Goal: Information Seeking & Learning: Stay updated

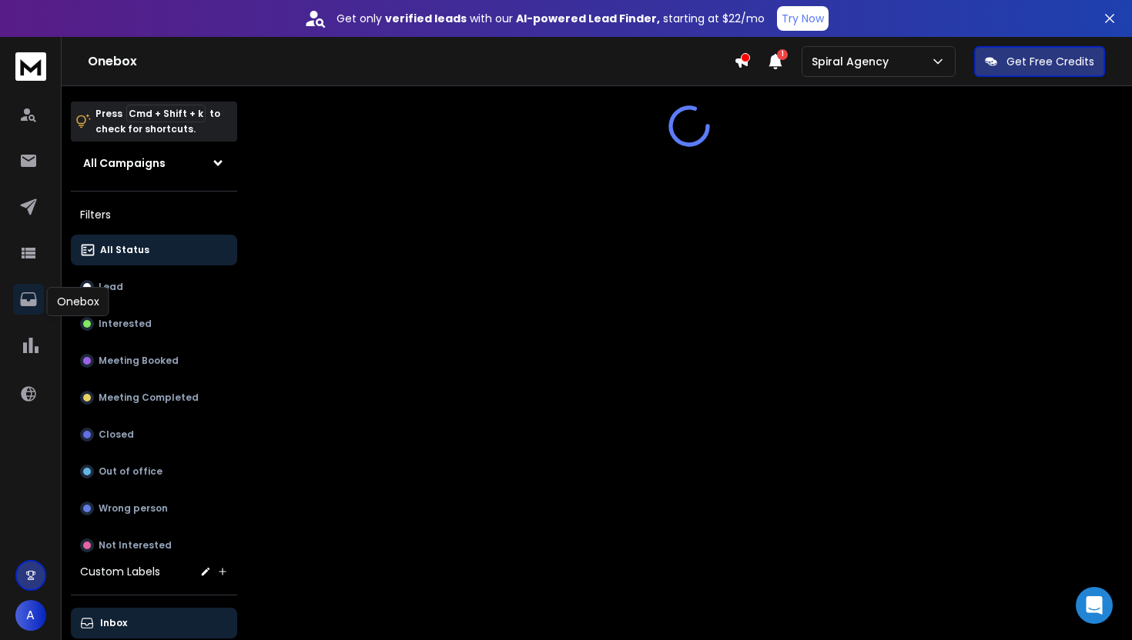
click at [37, 303] on link at bounding box center [28, 299] width 31 height 31
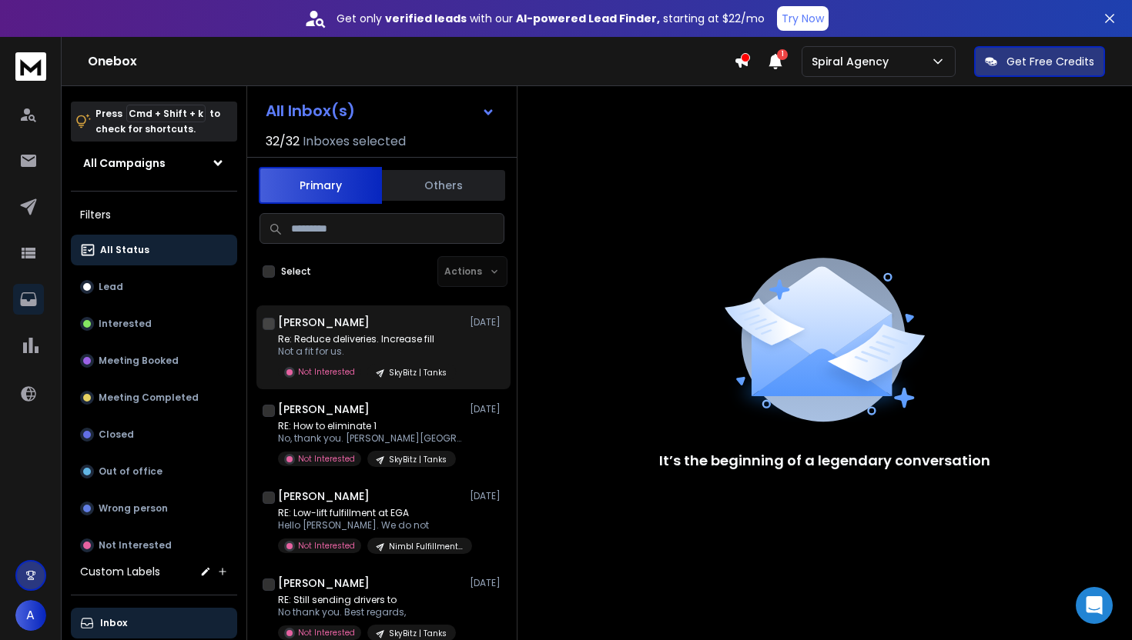
click at [371, 364] on div "SkyBitz | Tanks" at bounding box center [411, 372] width 89 height 16
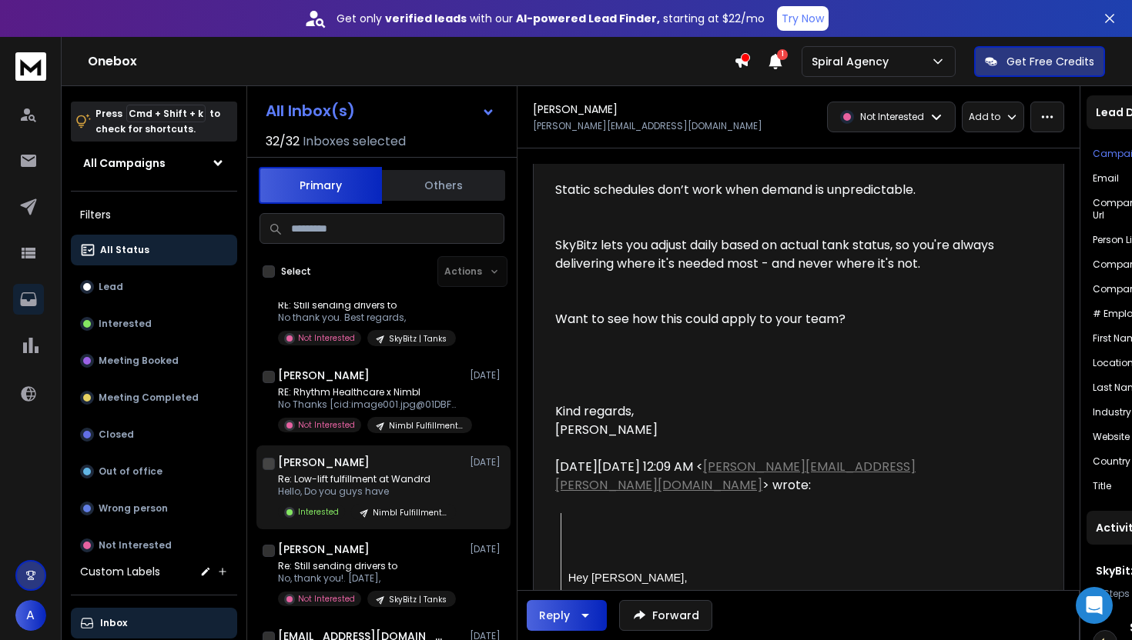
scroll to position [296, 0]
click at [403, 486] on p "Hello, Do you guys have" at bounding box center [367, 491] width 178 height 12
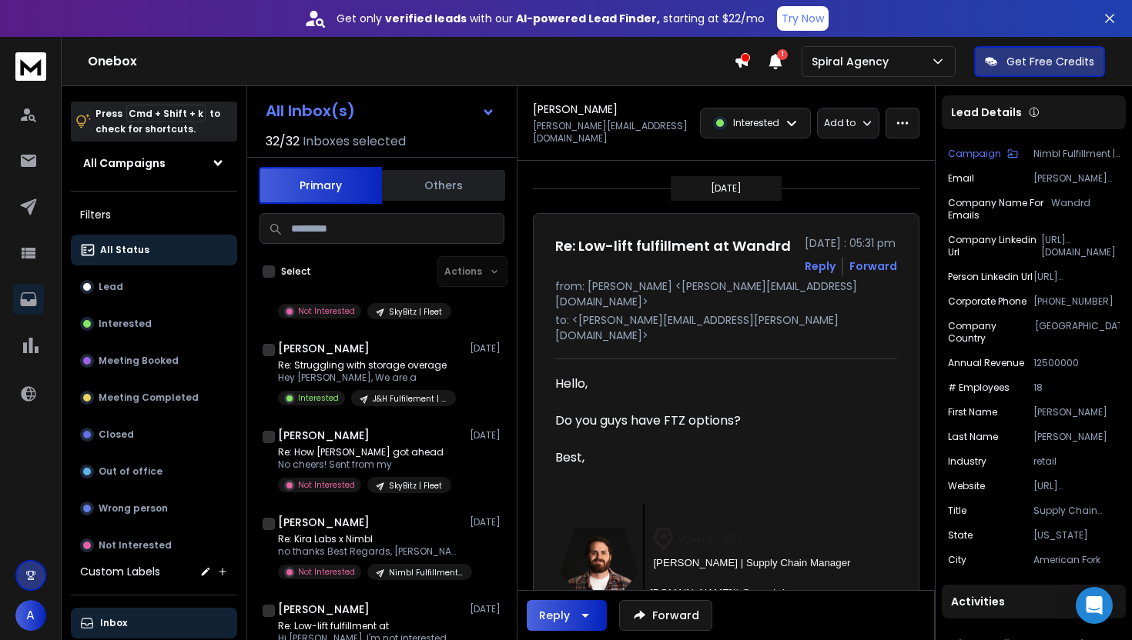
scroll to position [673, 0]
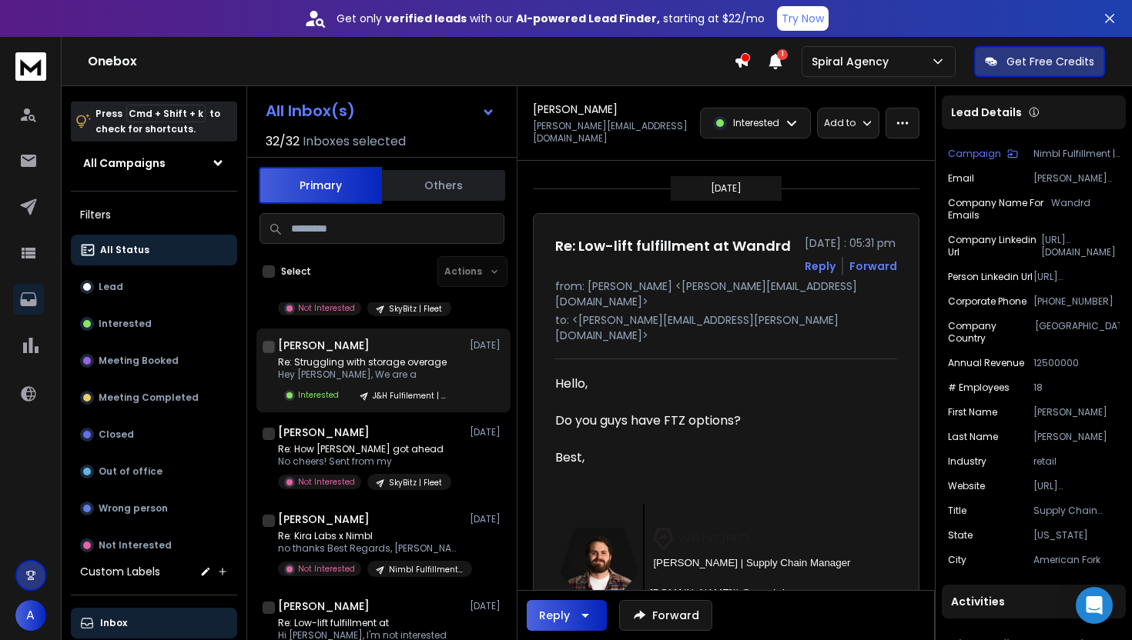
click at [368, 381] on div "Re: Struggling with storage overage Hey [PERSON_NAME], We are a Interested J&H …" at bounding box center [367, 379] width 178 height 47
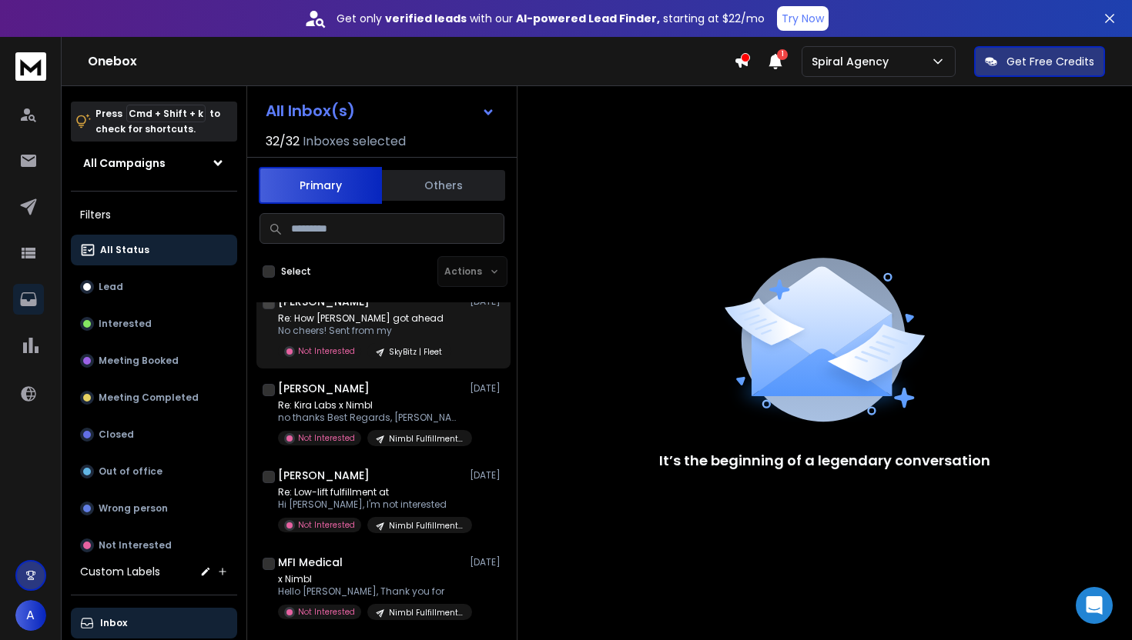
scroll to position [820, 0]
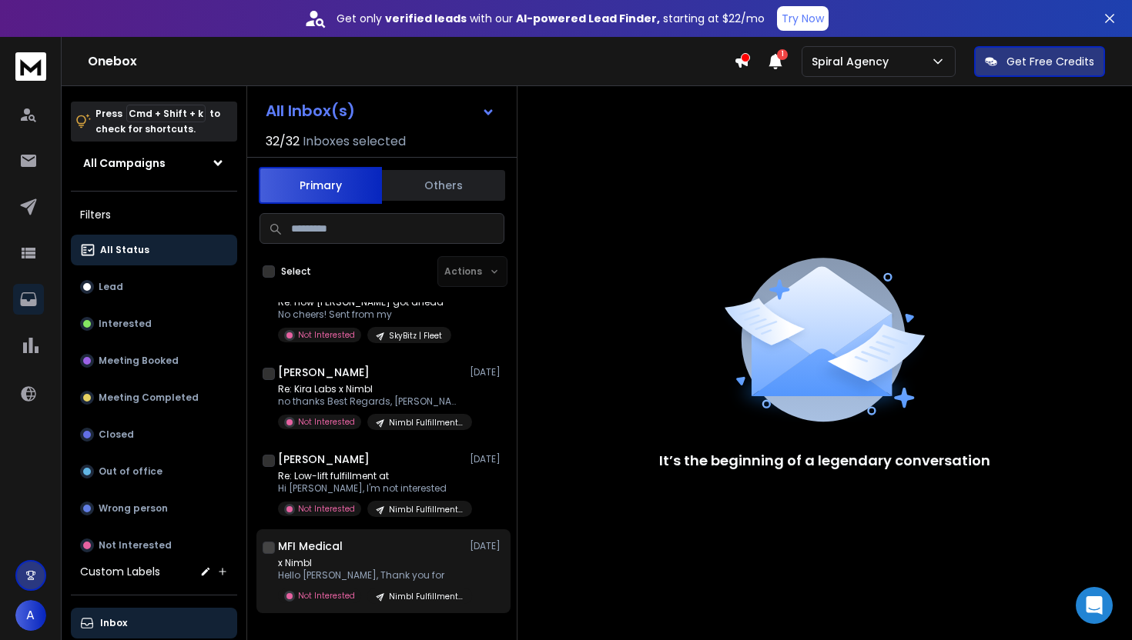
click at [343, 551] on div "MFI Medical [DATE]" at bounding box center [391, 546] width 226 height 15
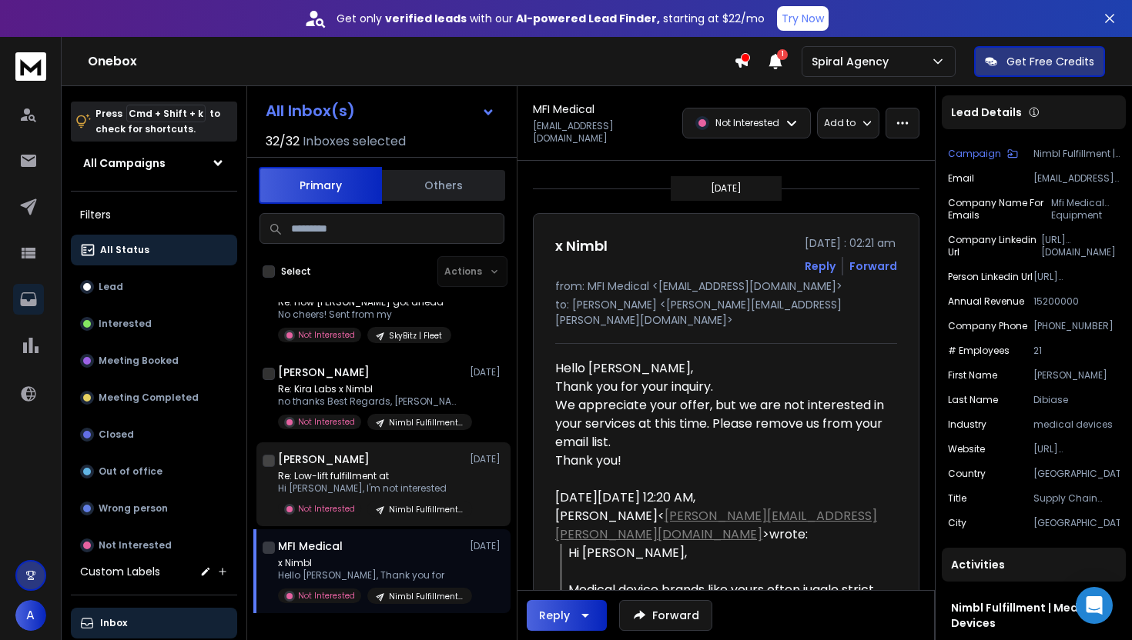
click at [380, 468] on div "[PERSON_NAME] [DATE] Re: Low-lift fulfillment at Hi [PERSON_NAME], I'm not inte…" at bounding box center [391, 484] width 226 height 65
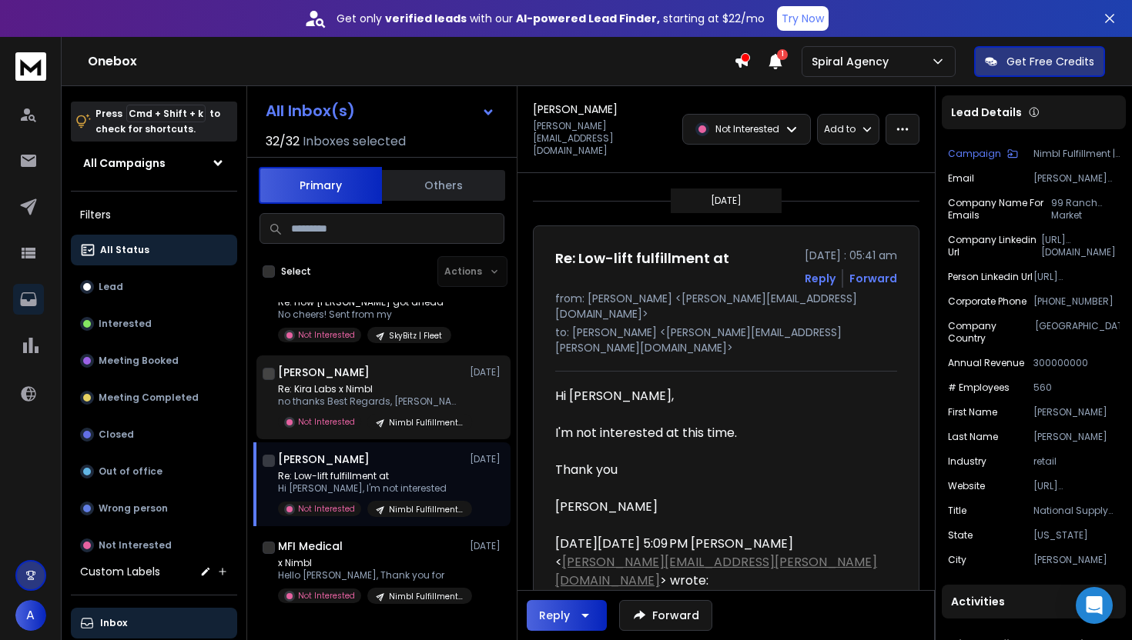
click at [371, 381] on div "[PERSON_NAME] [DATE] Re: Kira Labs x Nimbl no thanks Best Regards, [PERSON_NAME…" at bounding box center [391, 397] width 226 height 65
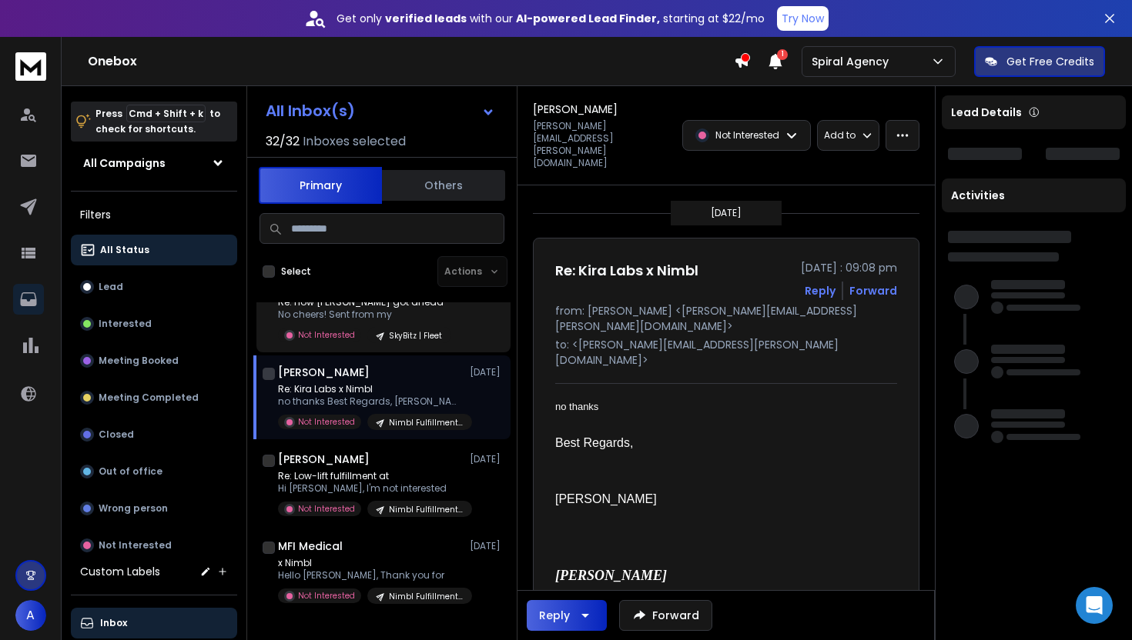
click at [340, 303] on p "Re: How [PERSON_NAME] got ahead" at bounding box center [364, 302] width 173 height 12
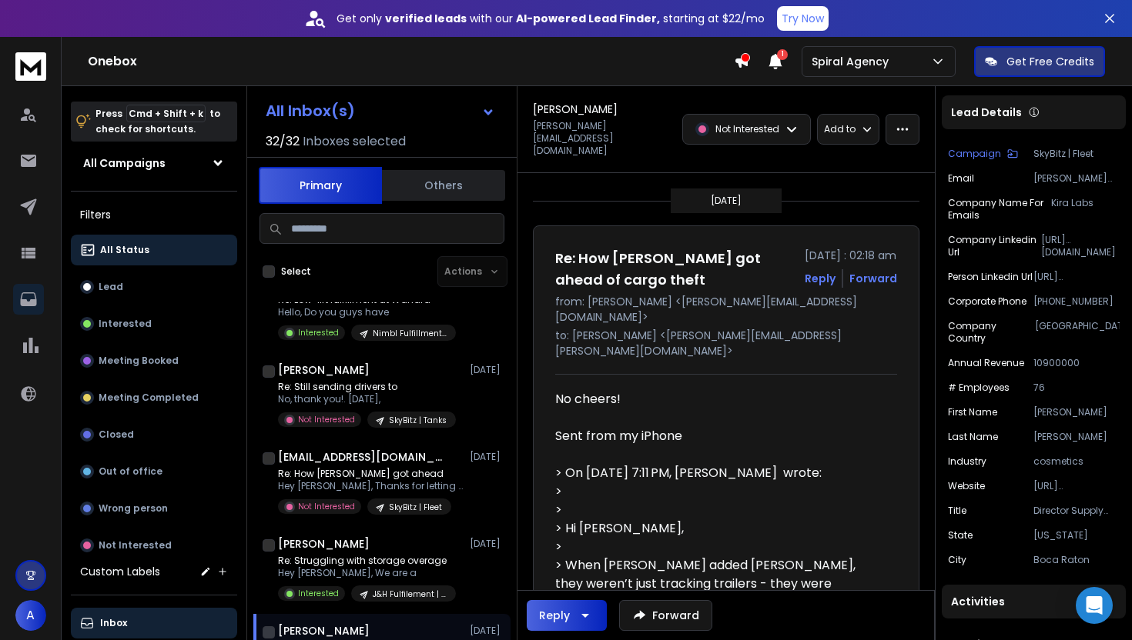
scroll to position [470, 0]
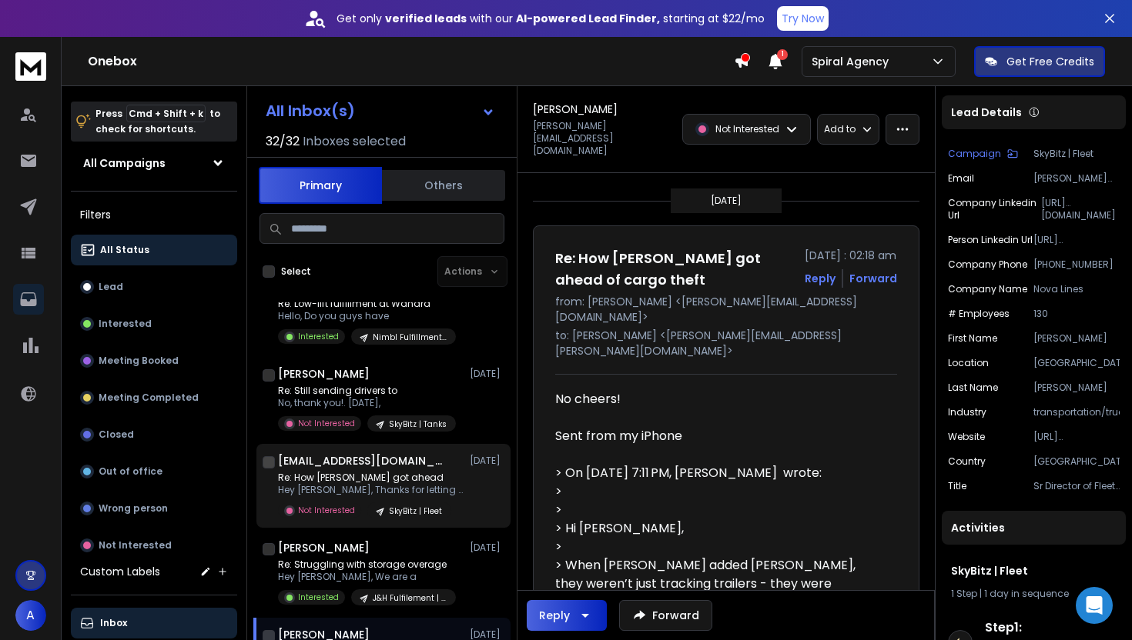
click at [359, 469] on div "[EMAIL_ADDRESS][DOMAIN_NAME] [DATE] Re: How [PERSON_NAME] got ahead Hey [PERSON…" at bounding box center [391, 485] width 226 height 65
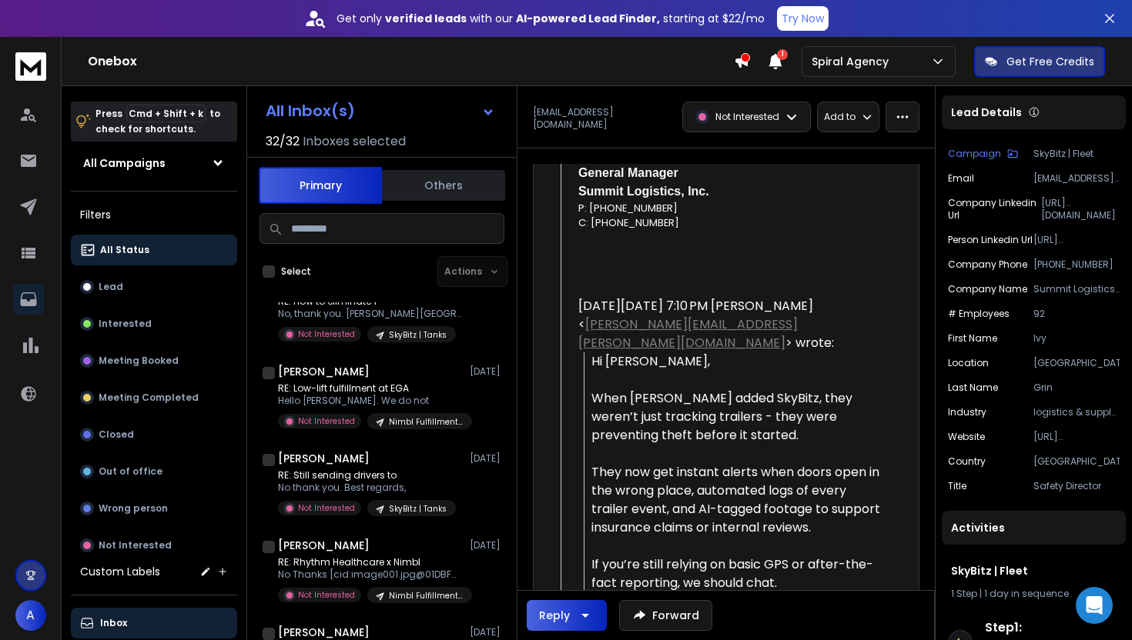
scroll to position [120, 0]
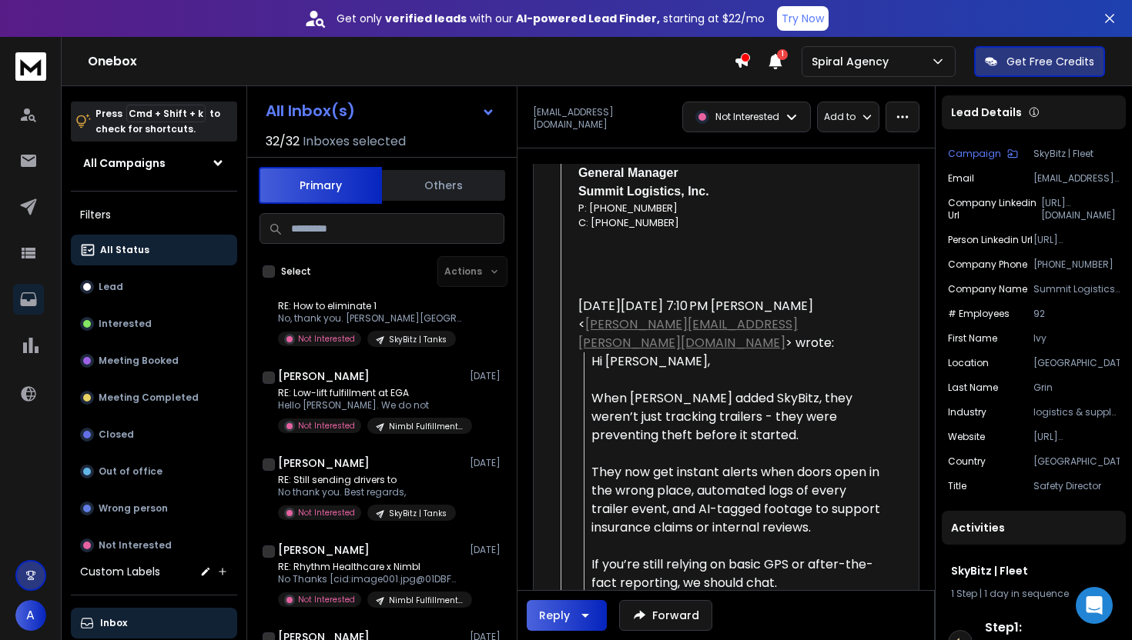
click at [348, 369] on div "[PERSON_NAME] [DATE]" at bounding box center [391, 376] width 226 height 15
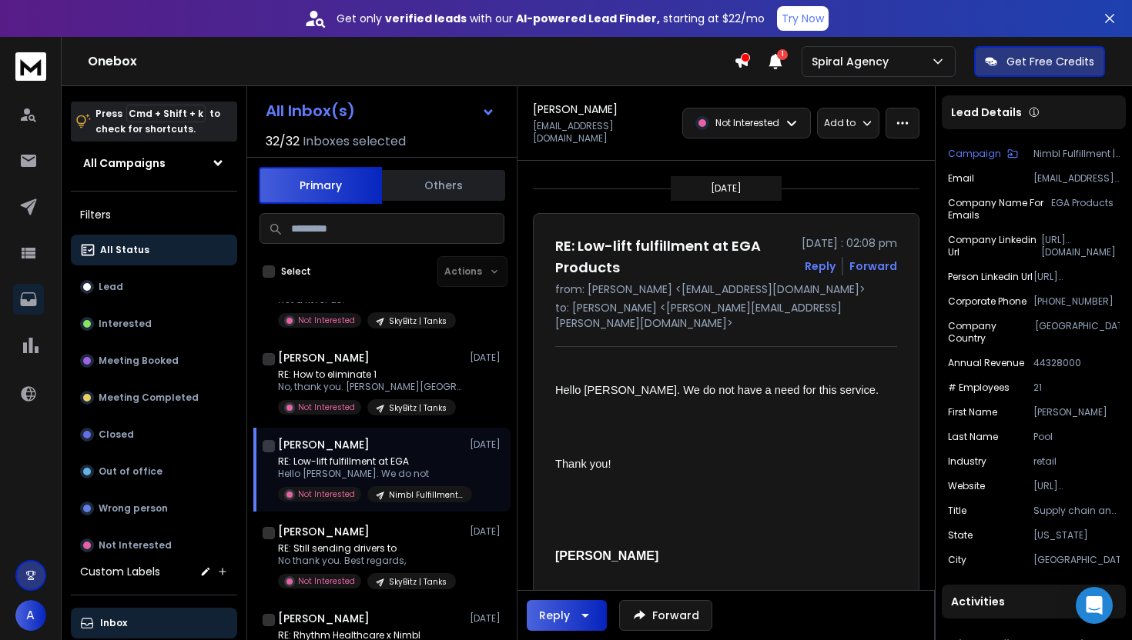
scroll to position [0, 0]
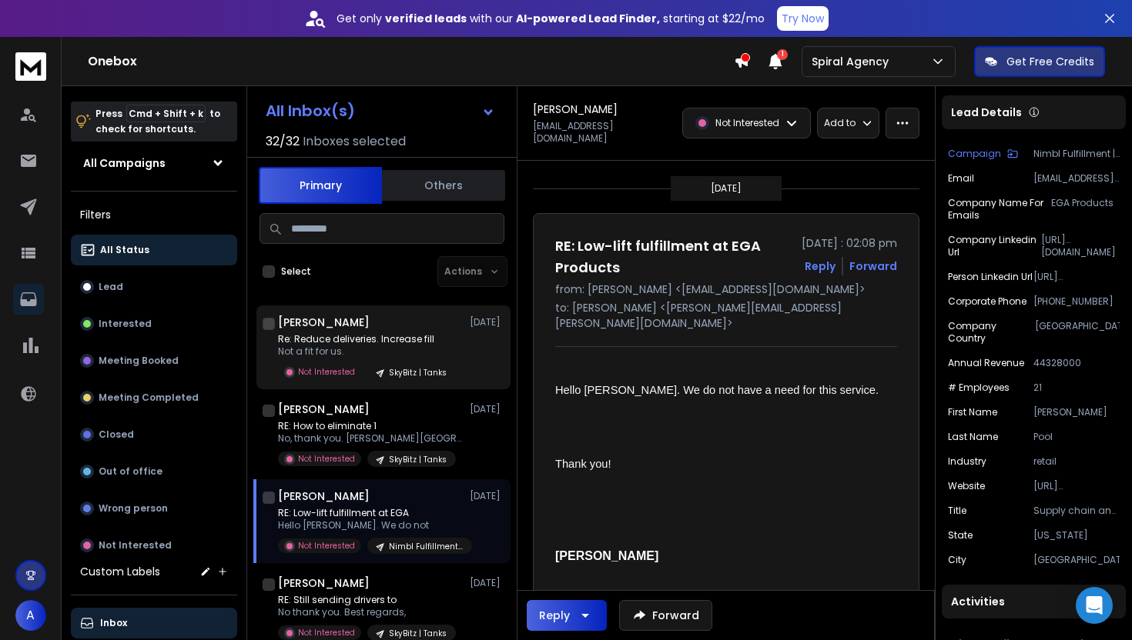
click at [353, 359] on div "Re: Reduce deliveries. Increase fill Not a fit for us. Not Interested SkyBitz |…" at bounding box center [367, 356] width 178 height 47
